Goal: Task Accomplishment & Management: Manage account settings

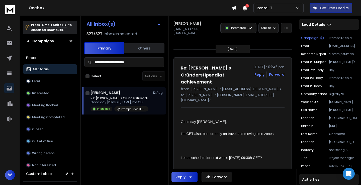
scroll to position [1852, 0]
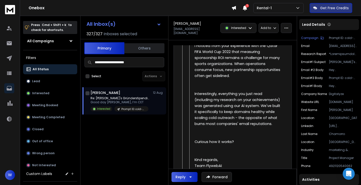
click at [189, 177] on icon "button" at bounding box center [190, 177] width 6 height 6
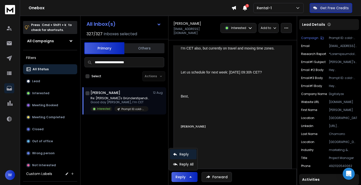
scroll to position [85, 0]
click at [181, 154] on p "Reply" at bounding box center [183, 154] width 9 height 5
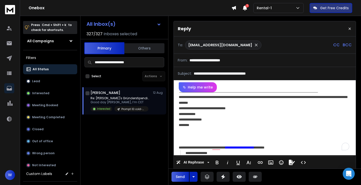
scroll to position [94, 0]
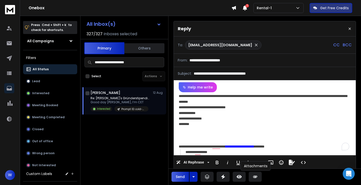
click at [255, 178] on icon at bounding box center [255, 177] width 4 height 2
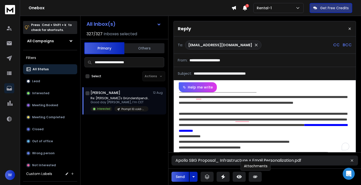
scroll to position [0, 0]
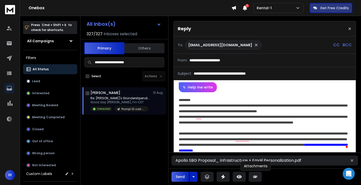
click at [179, 100] on p "*********" at bounding box center [264, 100] width 170 height 6
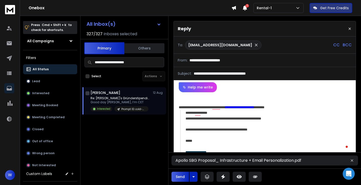
scroll to position [96, 0]
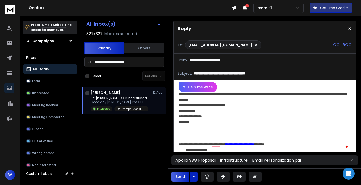
click at [181, 138] on div "To enrich screen reader interactions, please activate Accessibility in Grammarl…" at bounding box center [264, 139] width 170 height 6
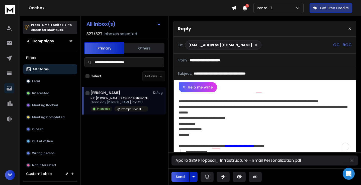
scroll to position [71, 0]
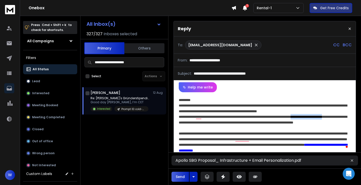
drag, startPoint x: 313, startPoint y: 116, endPoint x: 207, endPoint y: 124, distance: 106.7
click at [207, 124] on p "**********" at bounding box center [264, 122] width 170 height 17
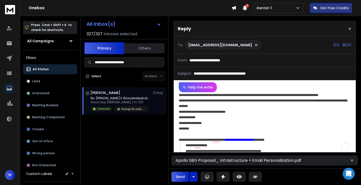
click at [187, 136] on div "To enrich screen reader interactions, please activate Accessibility in Grammarl…" at bounding box center [264, 134] width 170 height 6
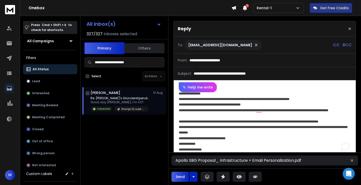
click at [212, 117] on p "**********" at bounding box center [264, 105] width 170 height 28
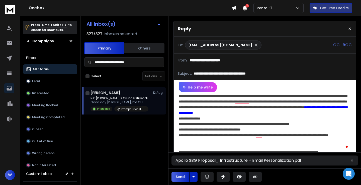
click at [331, 112] on p "**********" at bounding box center [264, 104] width 170 height 23
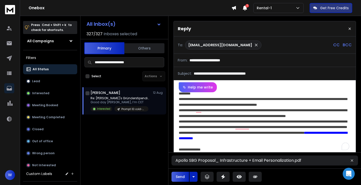
click at [321, 104] on p "**********" at bounding box center [264, 101] width 170 height 11
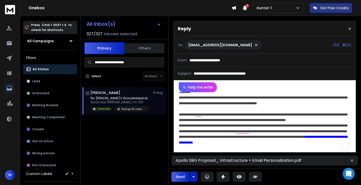
click at [347, 120] on p "**********" at bounding box center [264, 117] width 170 height 11
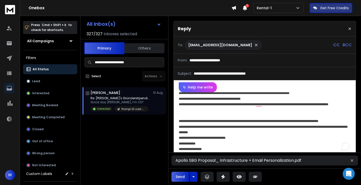
scroll to position [89, 0]
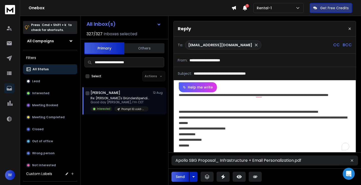
click at [238, 122] on p "**********" at bounding box center [264, 120] width 170 height 11
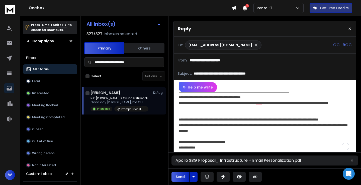
scroll to position [83, 0]
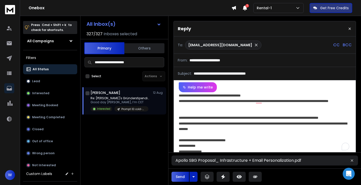
click at [348, 118] on p "**********" at bounding box center [264, 118] width 170 height 6
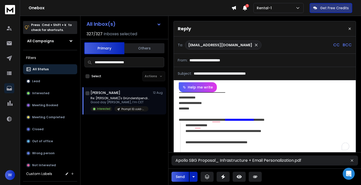
scroll to position [142, 0]
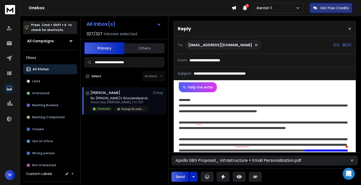
click at [286, 123] on p "**********" at bounding box center [264, 128] width 170 height 17
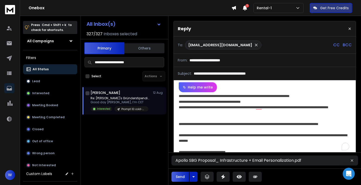
click at [178, 180] on button "Send" at bounding box center [180, 177] width 18 height 10
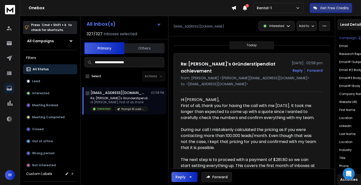
click at [248, 11] on div "1 Rental-1 Get Free Credits" at bounding box center [291, 8] width 121 height 10
click at [244, 10] on div "1 Rental-1 Get Free Credits" at bounding box center [291, 8] width 121 height 10
click at [11, 76] on icon at bounding box center [9, 73] width 6 height 6
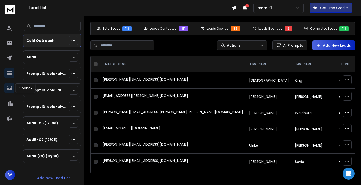
click at [8, 85] on link at bounding box center [9, 88] width 10 height 10
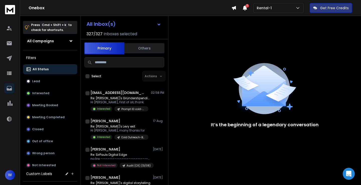
click at [245, 11] on div "1 Rental-1 Get Free Credits" at bounding box center [291, 8] width 121 height 10
click at [245, 8] on icon at bounding box center [244, 7] width 5 height 5
click at [65, 40] on button "All Campaigns" at bounding box center [50, 41] width 54 height 10
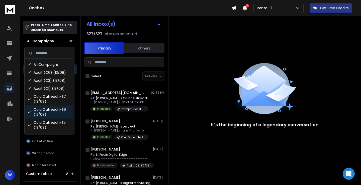
scroll to position [123, 0]
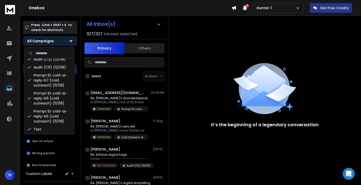
click at [69, 39] on icon at bounding box center [71, 41] width 5 height 5
click at [69, 40] on icon at bounding box center [71, 41] width 5 height 5
click at [180, 26] on div "It’s the beginning of a legendary conversation" at bounding box center [264, 94] width 192 height 157
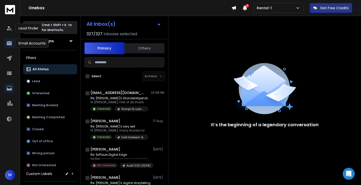
click at [9, 47] on link at bounding box center [9, 43] width 10 height 10
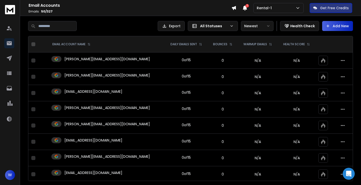
click at [225, 28] on p "All Statuses" at bounding box center [214, 26] width 28 height 5
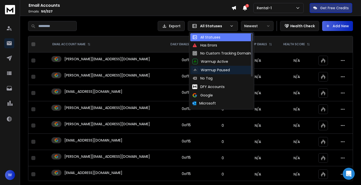
click at [219, 70] on div "Warmup Paused" at bounding box center [211, 70] width 38 height 6
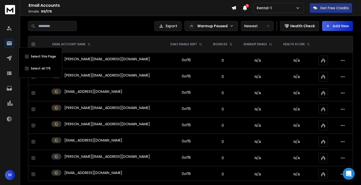
click at [33, 44] on button "Select this Page" at bounding box center [33, 44] width 4 height 4
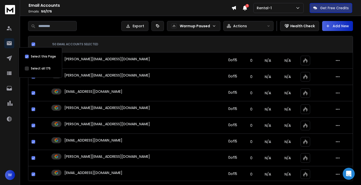
click at [41, 69] on label "Select all 175" at bounding box center [41, 69] width 20 height 4
click at [26, 68] on button "Select this Page" at bounding box center [27, 69] width 4 height 4
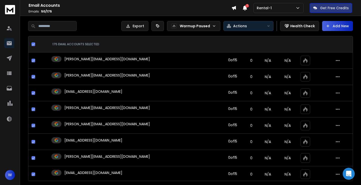
click at [260, 30] on button "Actions" at bounding box center [248, 26] width 50 height 10
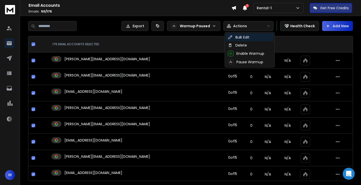
click at [257, 38] on div "Bulk Edit" at bounding box center [250, 37] width 48 height 8
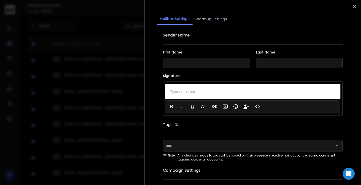
click at [209, 16] on button "Warmup Settings" at bounding box center [211, 19] width 38 height 11
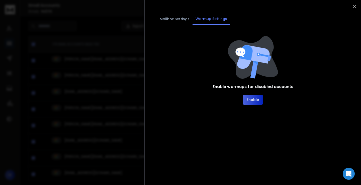
click at [252, 99] on button "Enable" at bounding box center [252, 100] width 20 height 10
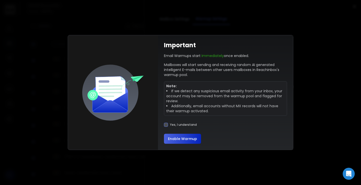
click at [167, 125] on button "Yes, I understand" at bounding box center [166, 125] width 4 height 4
click at [179, 135] on button "Enable Warmup" at bounding box center [182, 139] width 37 height 10
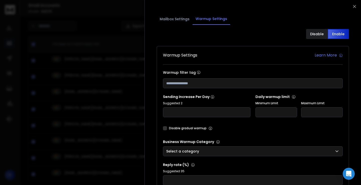
click at [197, 113] on input "number" at bounding box center [206, 112] width 87 height 10
type input "*"
click at [341, 31] on button "Enable" at bounding box center [338, 34] width 22 height 10
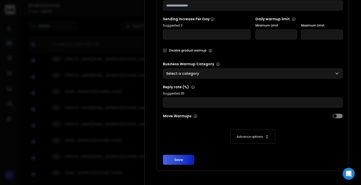
click at [180, 160] on button "Save" at bounding box center [178, 160] width 31 height 10
